Goal: Task Accomplishment & Management: Manage account settings

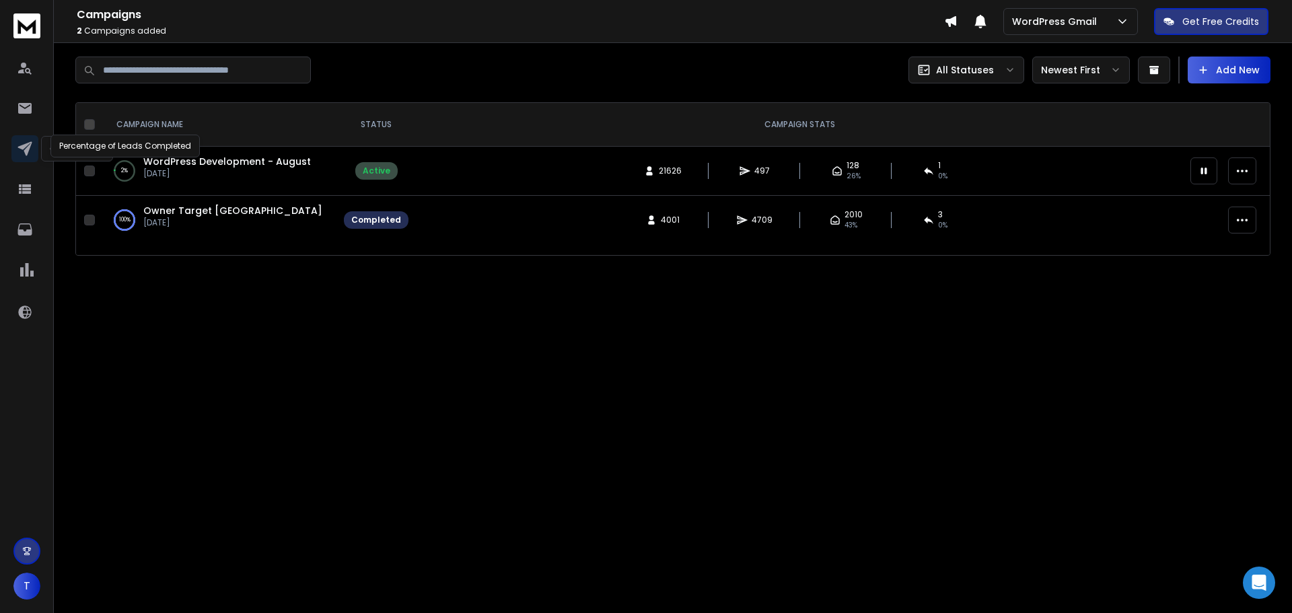
click at [193, 155] on div "Percentage of Leads Completed" at bounding box center [124, 146] width 149 height 23
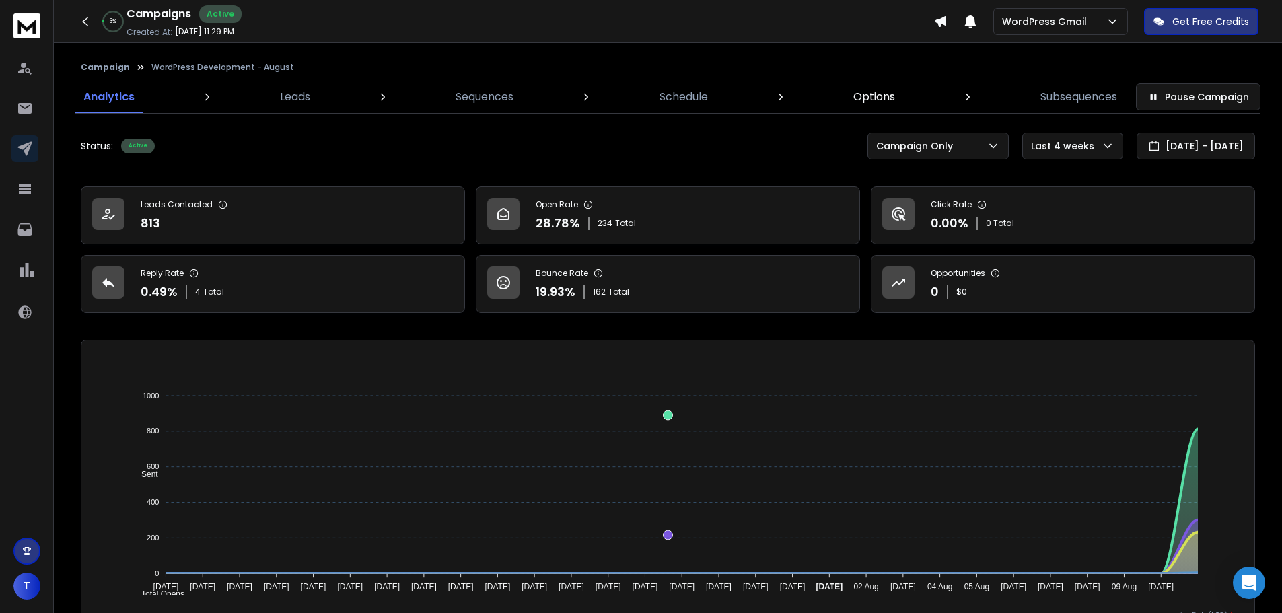
click at [883, 96] on p "Options" at bounding box center [874, 97] width 42 height 16
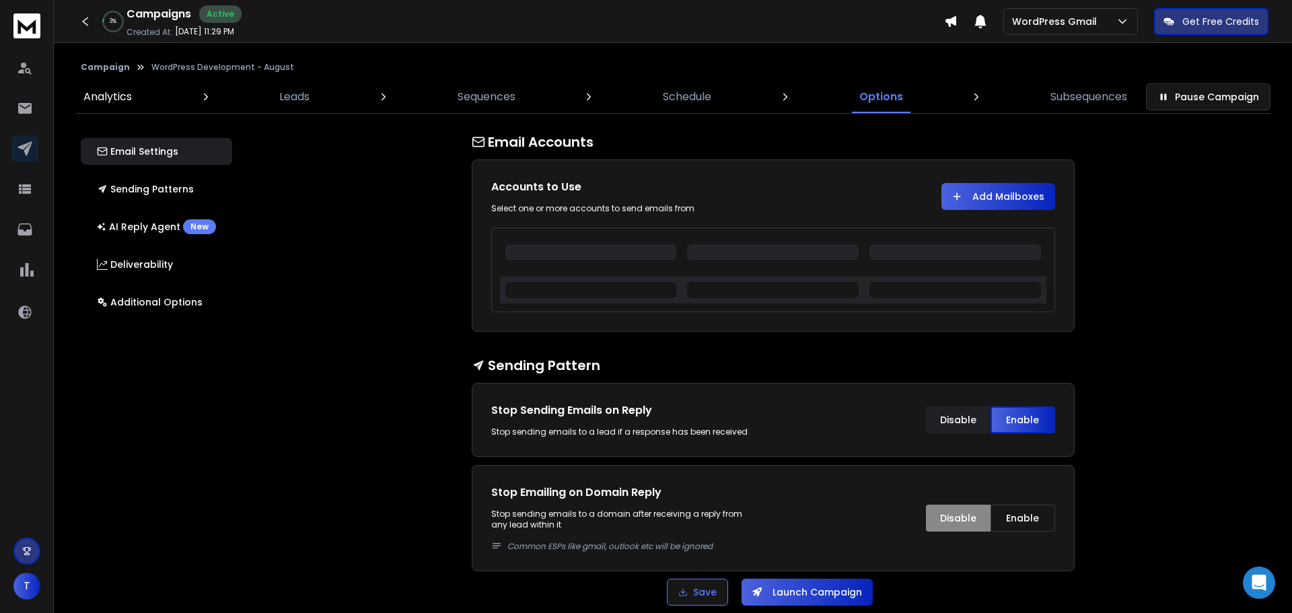
click at [136, 104] on link "Analytics" at bounding box center [107, 97] width 65 height 32
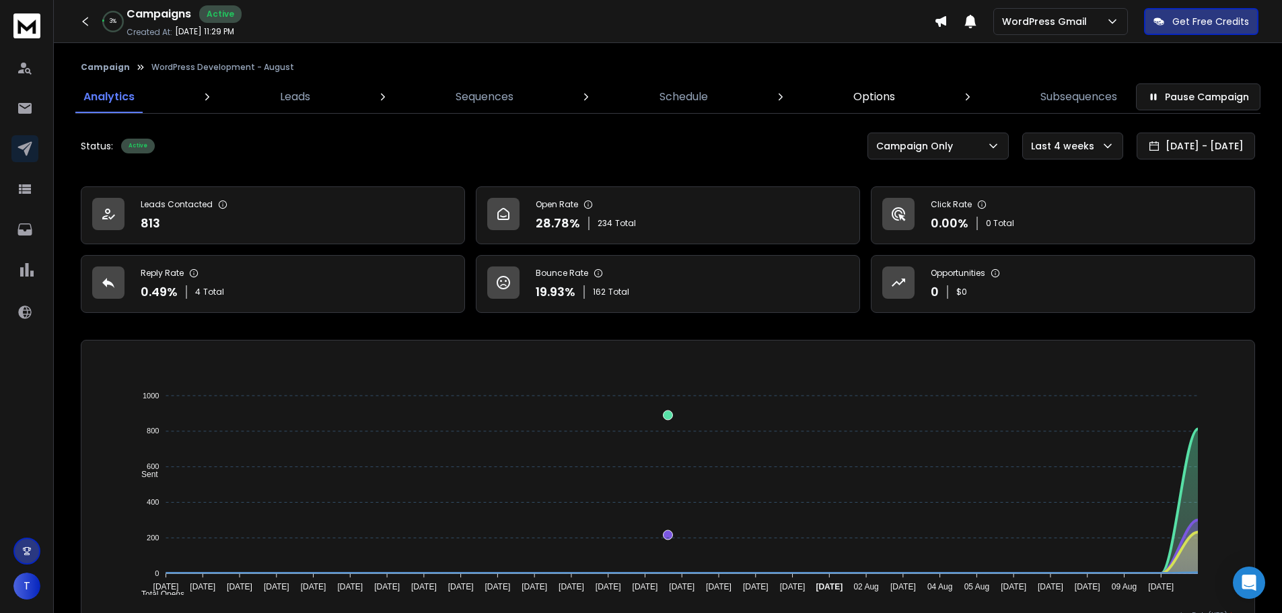
click at [867, 87] on link "Options" at bounding box center [874, 97] width 58 height 32
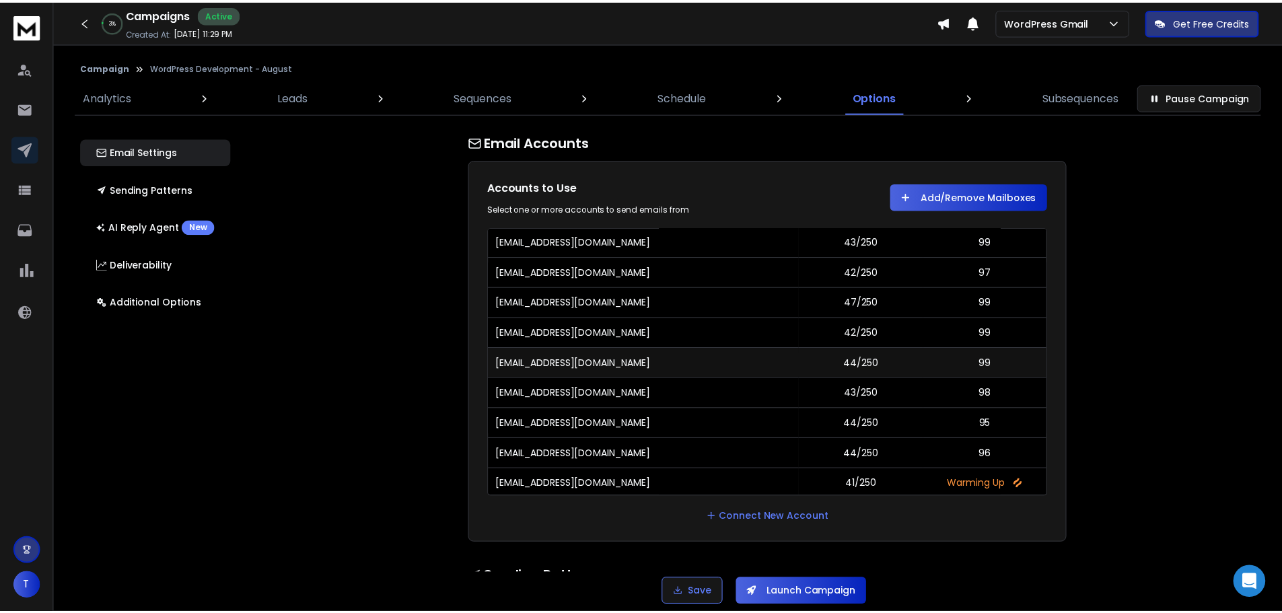
scroll to position [831, 0]
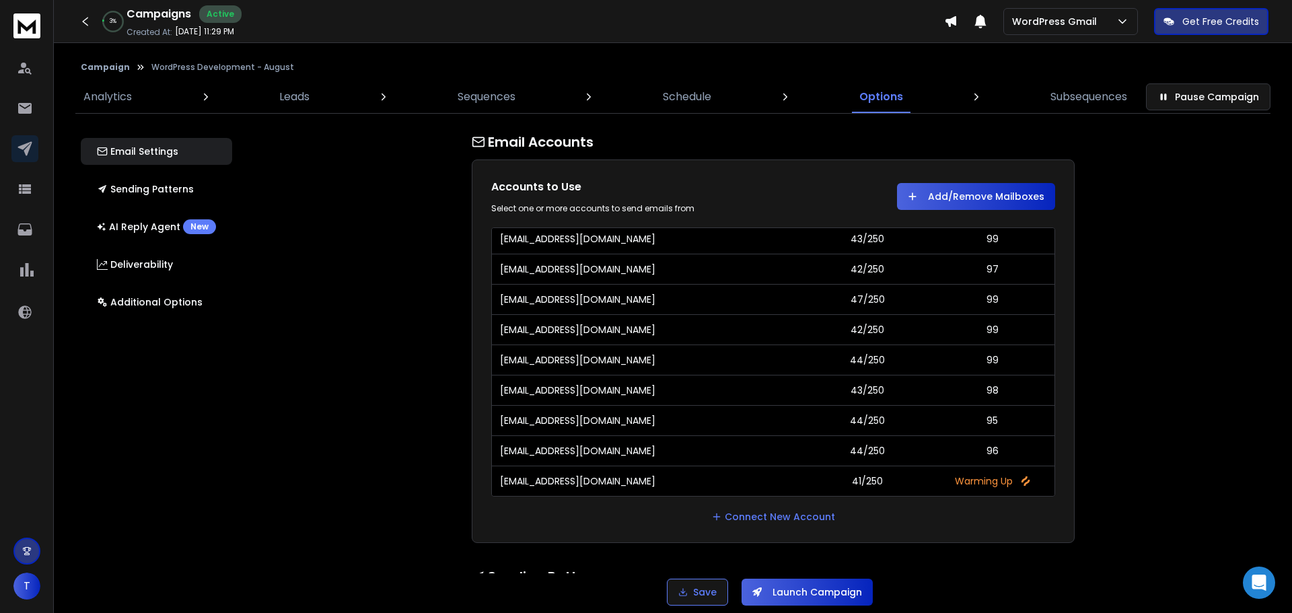
click at [1110, 450] on div "Email Accounts Accounts to Use Select one or more accounts to send emails from …" at bounding box center [781, 353] width 1055 height 441
click at [31, 114] on icon at bounding box center [25, 108] width 16 height 16
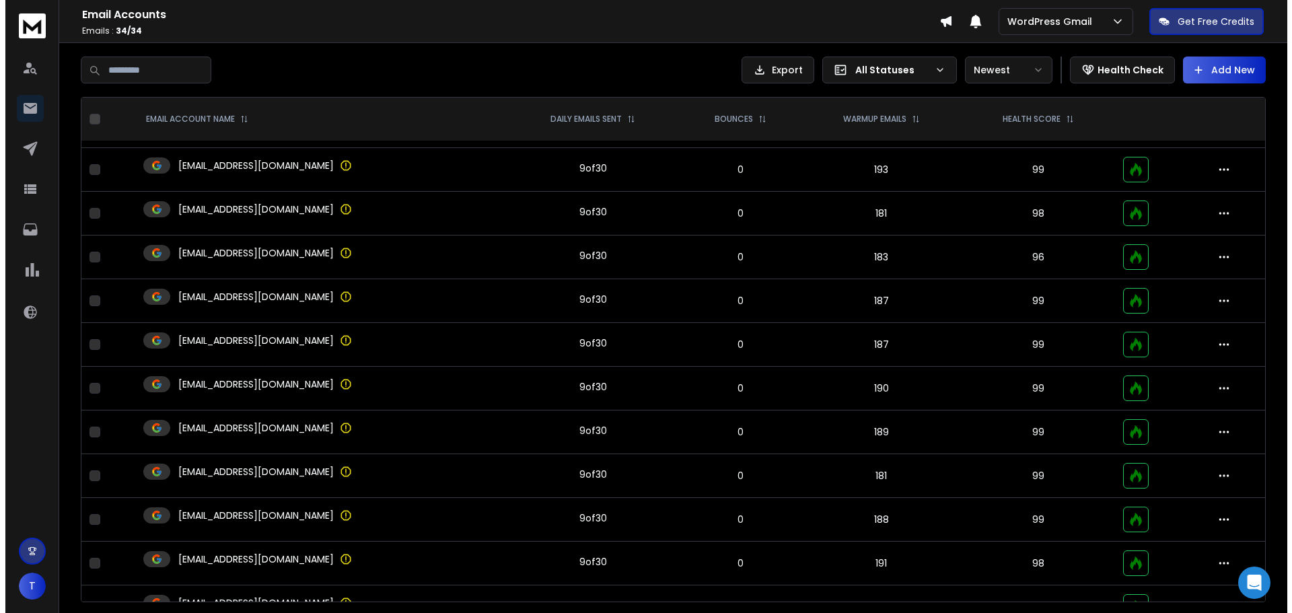
scroll to position [538, 0]
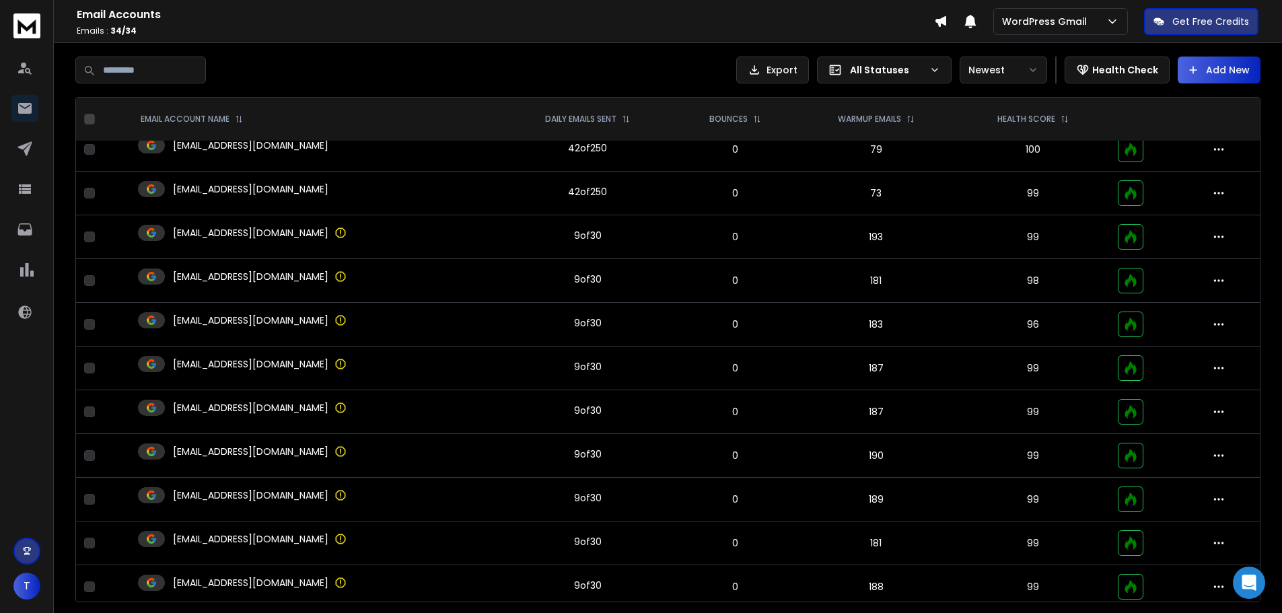
click at [259, 232] on p "[EMAIL_ADDRESS][DOMAIN_NAME]" at bounding box center [250, 232] width 155 height 13
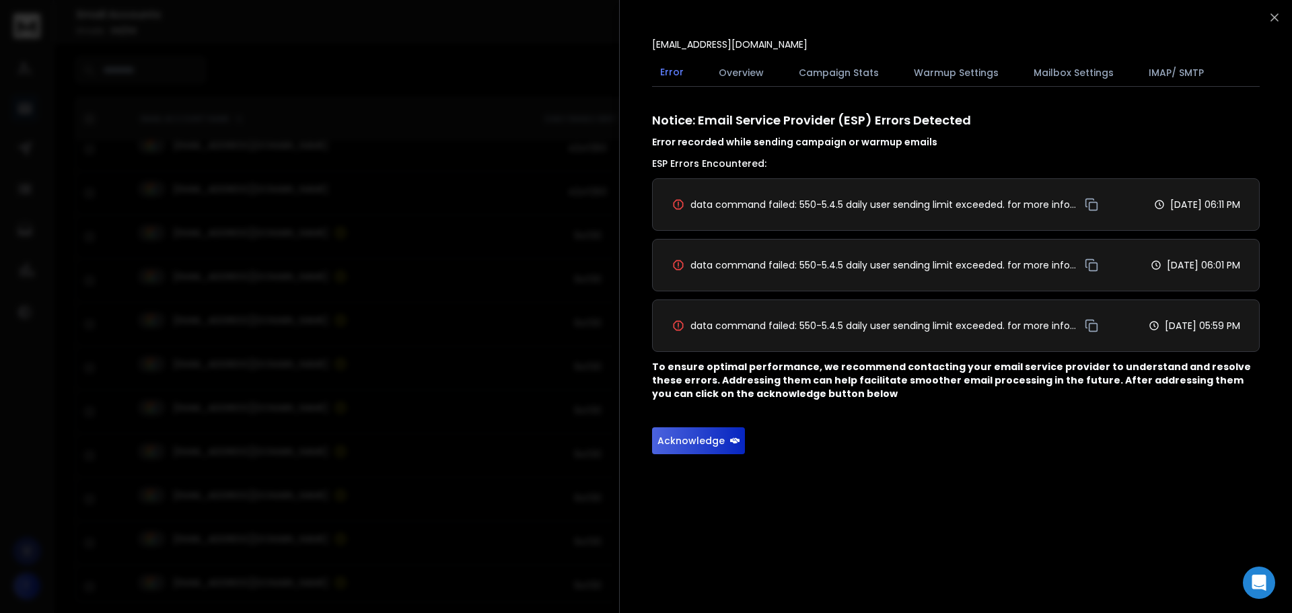
click at [872, 464] on div "[EMAIL_ADDRESS][DOMAIN_NAME] Error Overview Campaign Stats Warmup Settings Mail…" at bounding box center [956, 246] width 640 height 460
click at [500, 349] on div at bounding box center [646, 306] width 1292 height 613
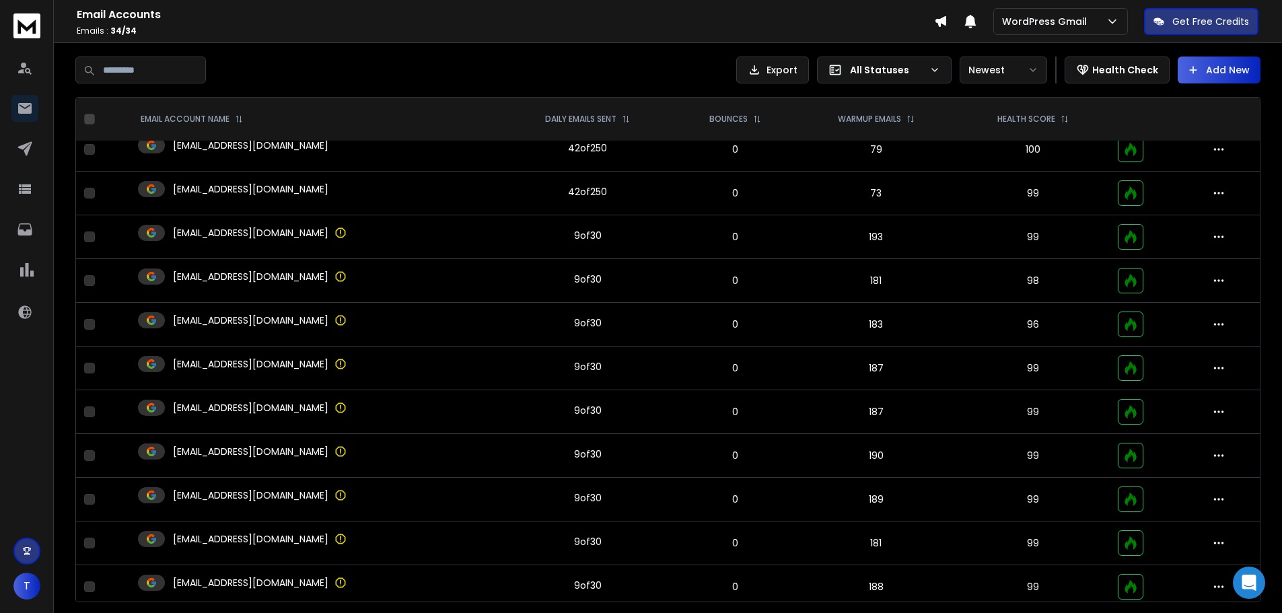
click at [39, 136] on div at bounding box center [26, 151] width 31 height 32
click at [27, 142] on icon at bounding box center [25, 149] width 16 height 16
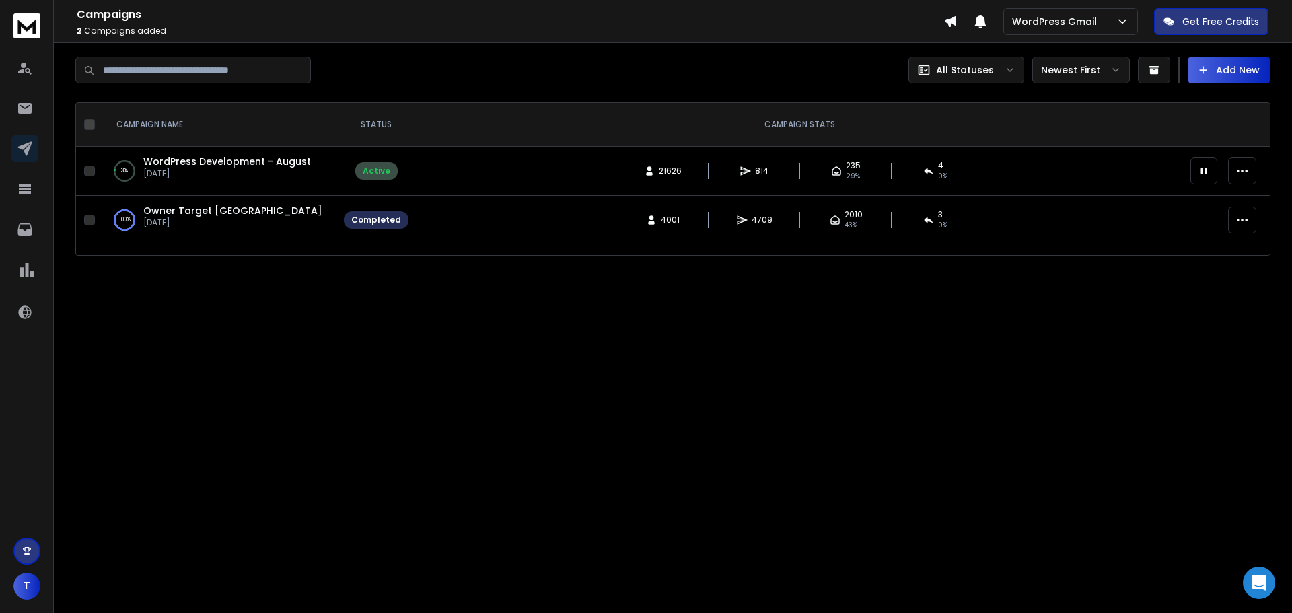
drag, startPoint x: 664, startPoint y: 317, endPoint x: 531, endPoint y: 279, distance: 138.7
click at [664, 317] on div "Your warmest leads are on your site – Turn visits into conversations Reach Out …" at bounding box center [646, 306] width 1292 height 613
click at [427, 298] on div "Your warmest leads are on your site – Turn visits into conversations Reach Out …" at bounding box center [646, 306] width 1292 height 613
